Goal: Find specific page/section

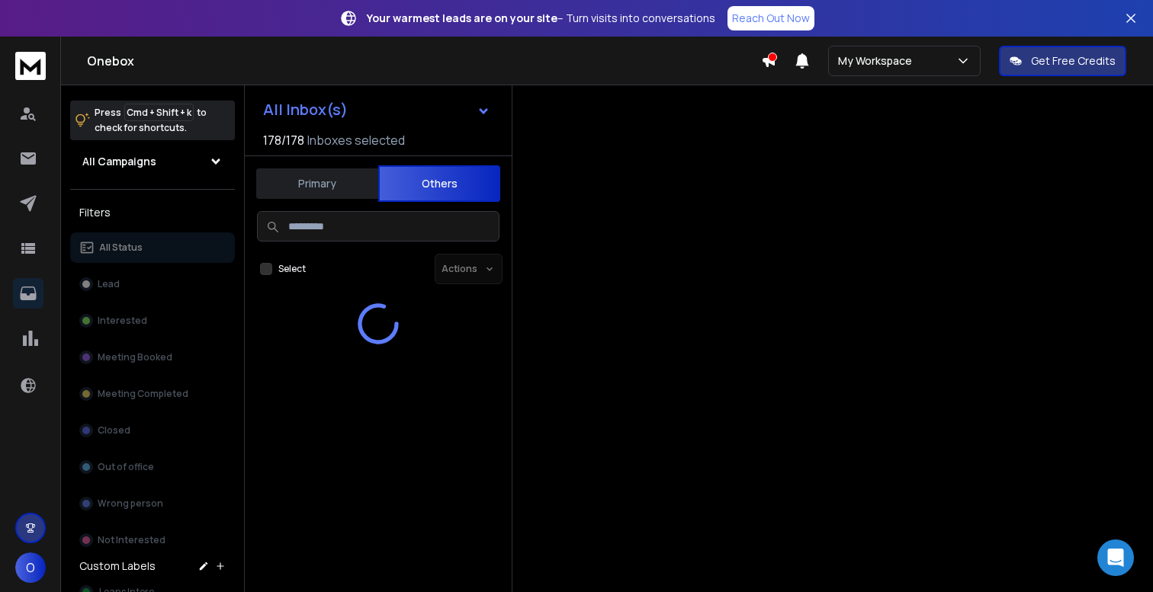
click at [421, 189] on button "Others" at bounding box center [439, 183] width 122 height 37
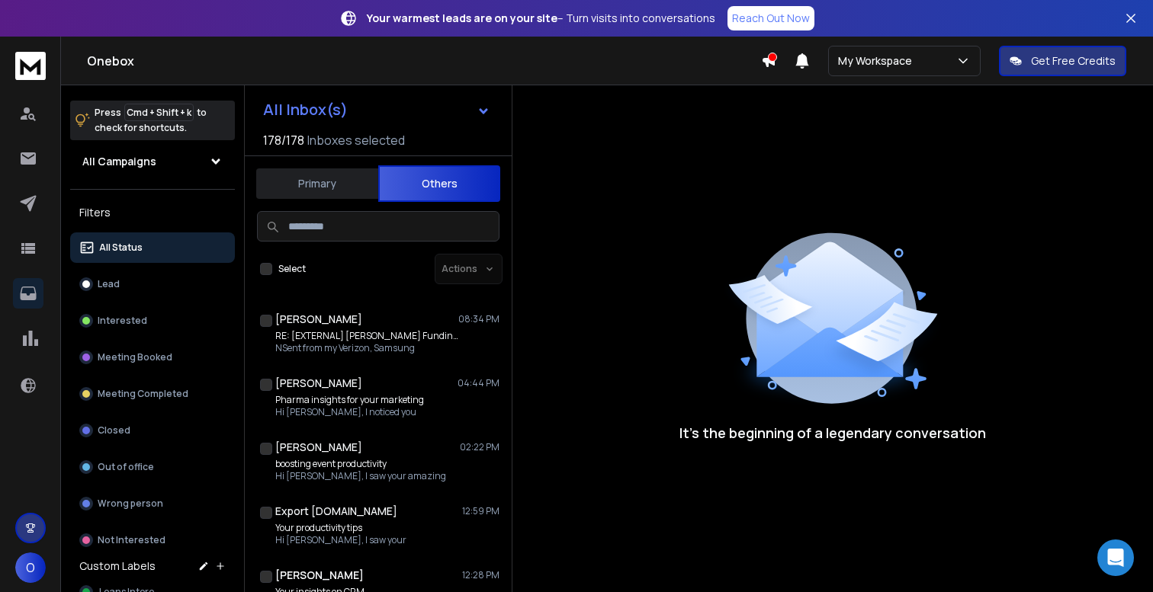
click at [345, 189] on button "Primary" at bounding box center [317, 184] width 122 height 34
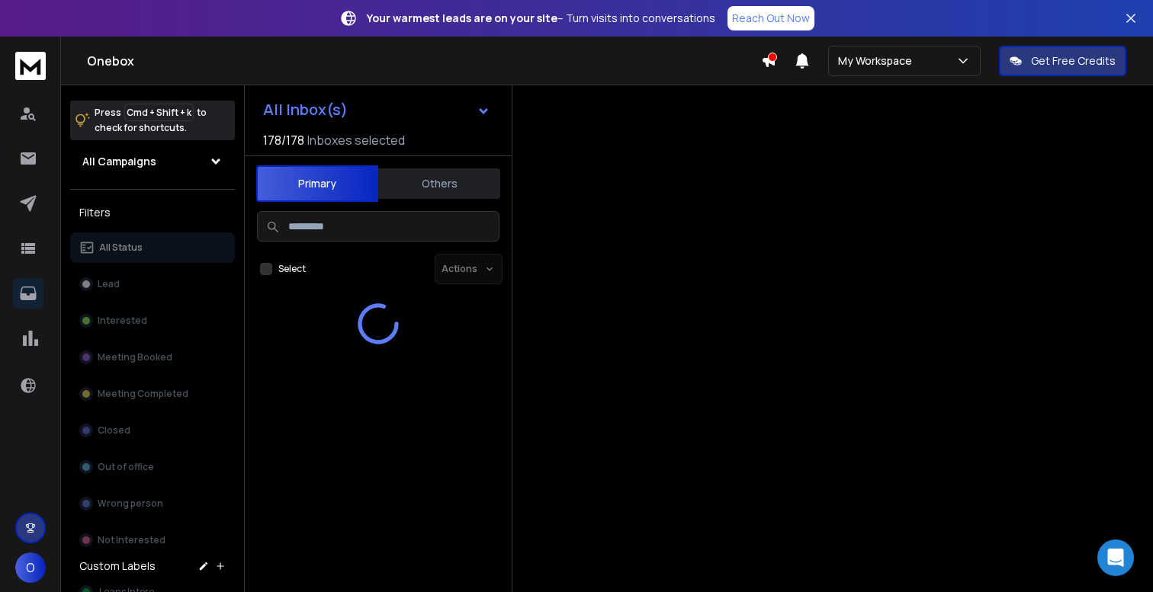
drag, startPoint x: 345, startPoint y: 189, endPoint x: 380, endPoint y: 198, distance: 36.2
click at [347, 190] on button "Primary" at bounding box center [317, 183] width 122 height 37
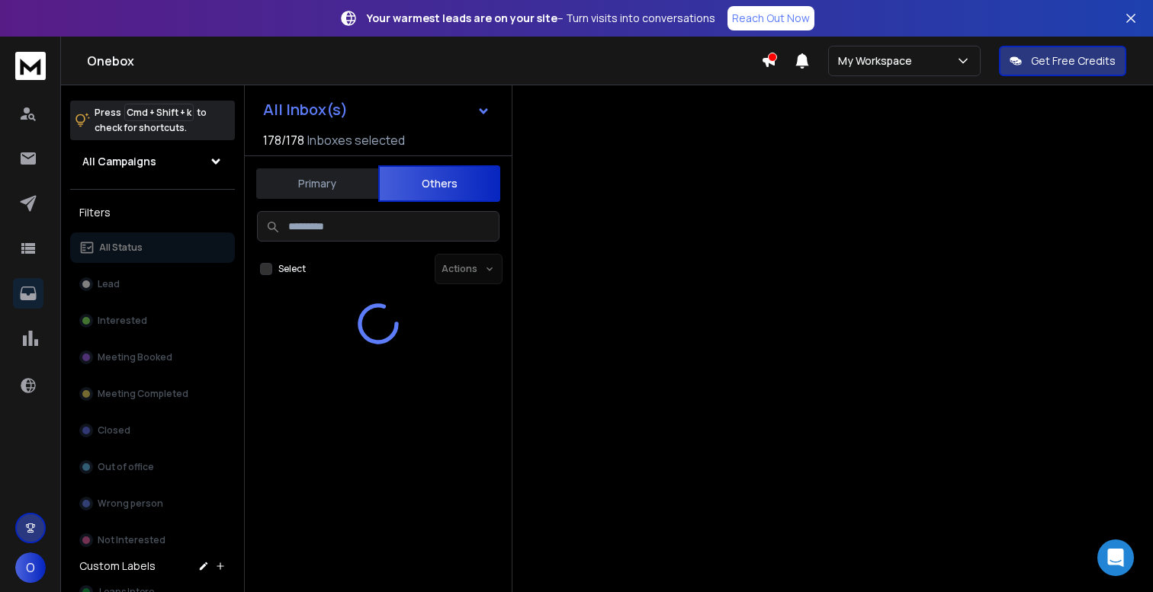
click at [419, 194] on button "Others" at bounding box center [439, 183] width 122 height 37
click at [331, 194] on button "Primary" at bounding box center [317, 184] width 122 height 34
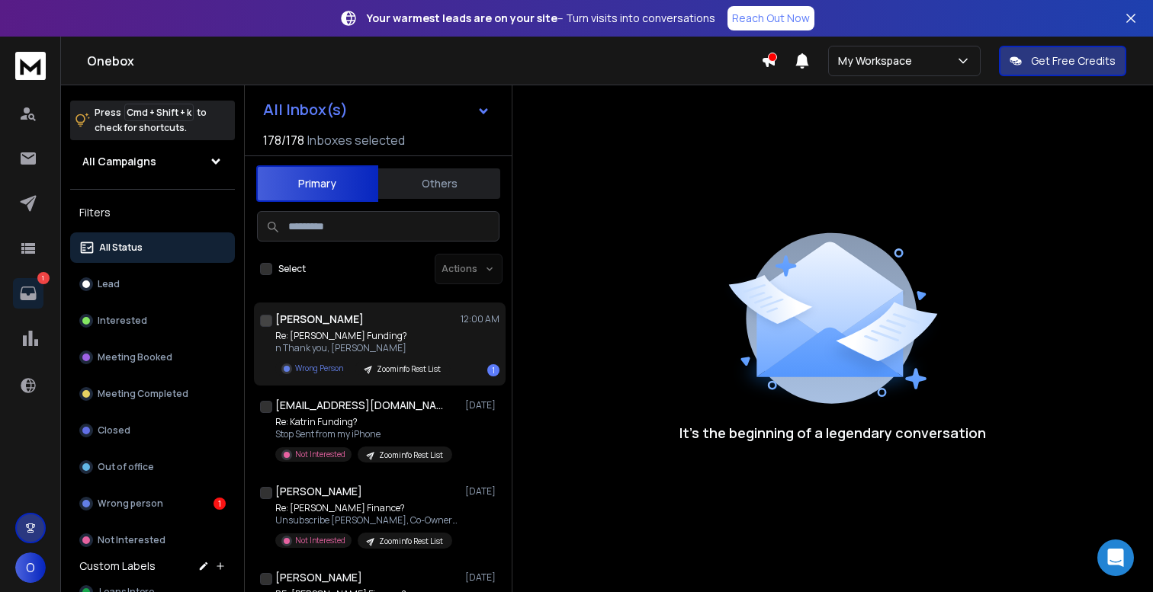
click at [421, 319] on div "[PERSON_NAME] 12:00 AM" at bounding box center [387, 319] width 224 height 15
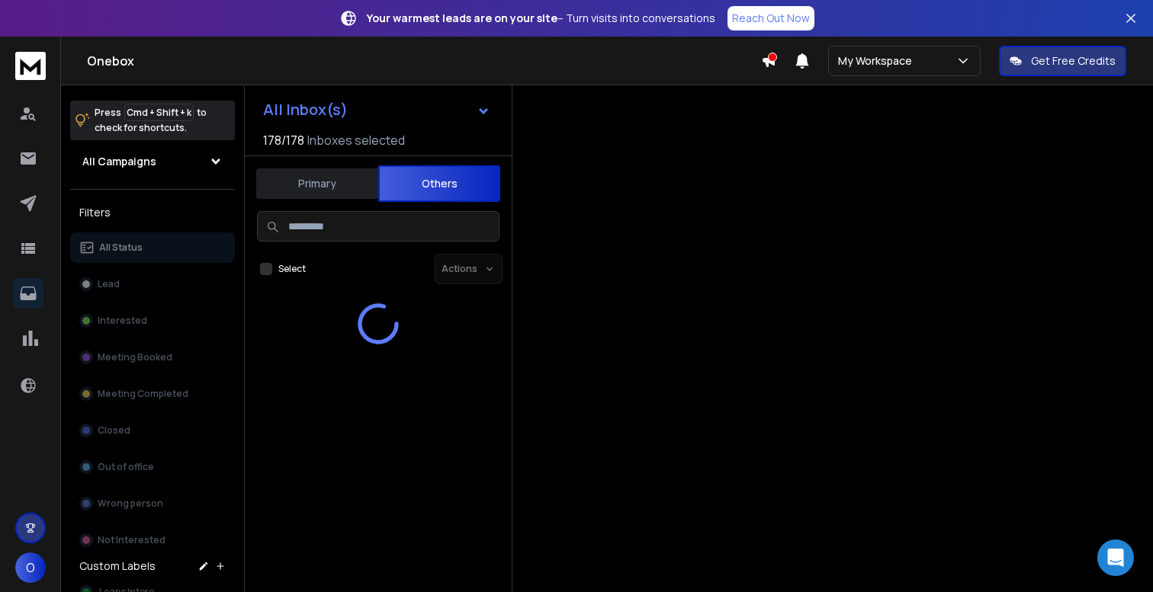
click at [454, 183] on button "Others" at bounding box center [439, 183] width 122 height 37
click at [343, 195] on button "Primary" at bounding box center [317, 184] width 122 height 34
click at [457, 188] on button "Others" at bounding box center [439, 183] width 122 height 37
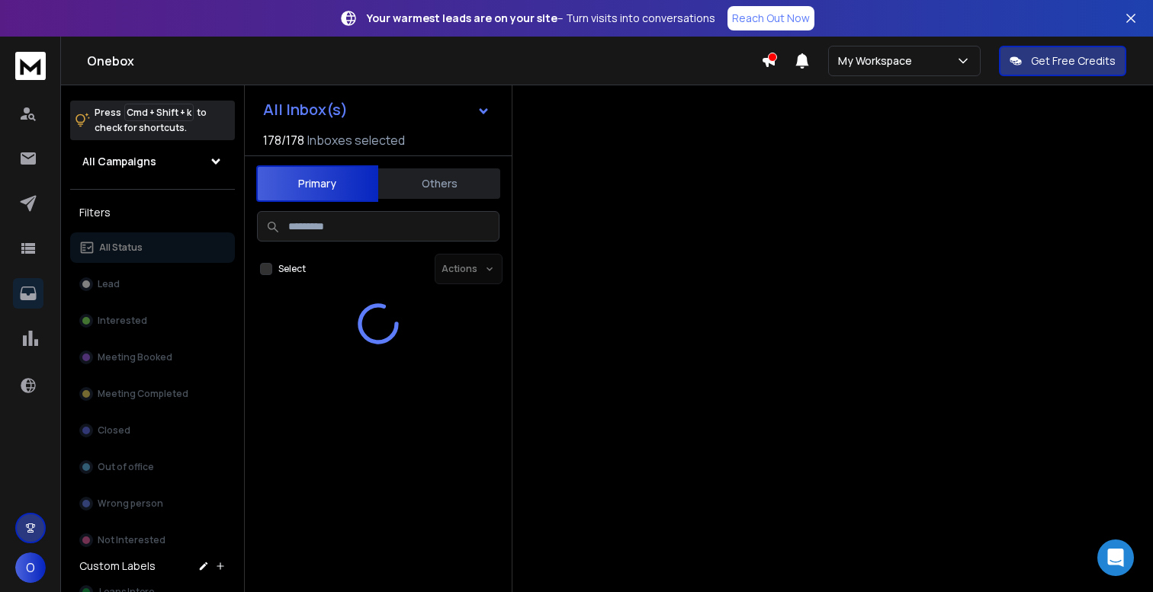
click at [319, 188] on button "Primary" at bounding box center [317, 183] width 122 height 37
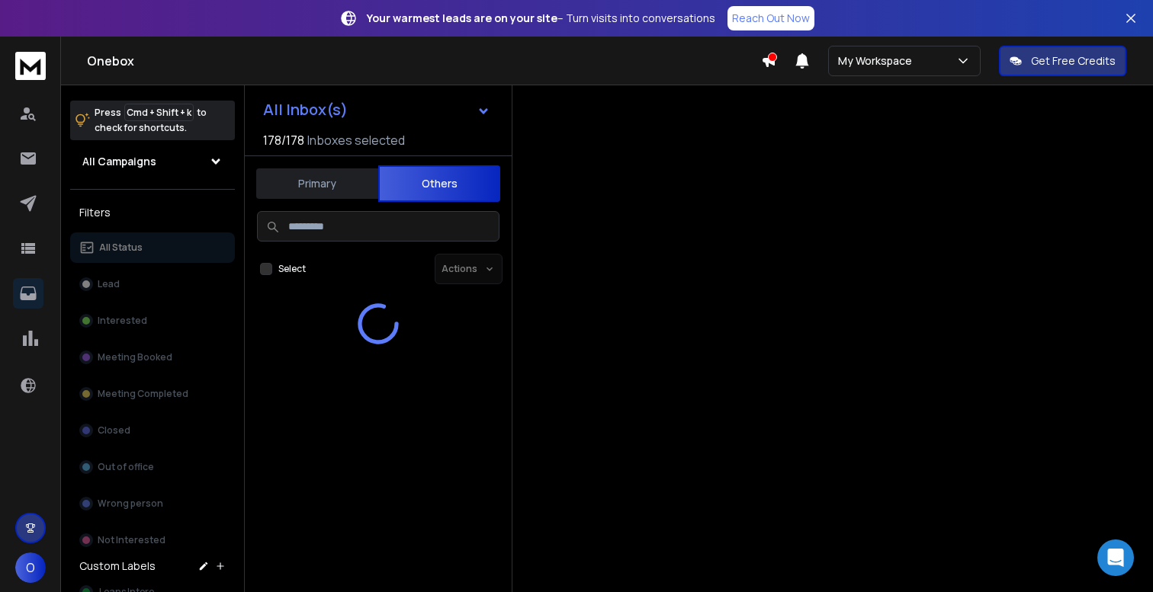
click at [448, 167] on button "Others" at bounding box center [439, 183] width 122 height 37
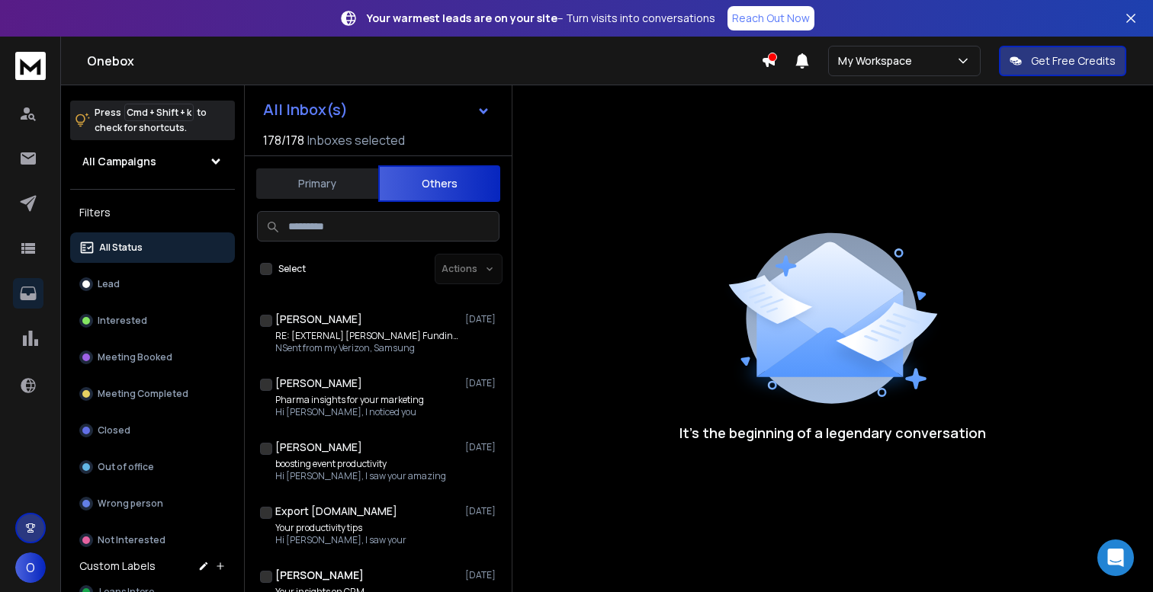
click at [347, 186] on button "Primary" at bounding box center [317, 184] width 122 height 34
